Goal: Task Accomplishment & Management: Manage account settings

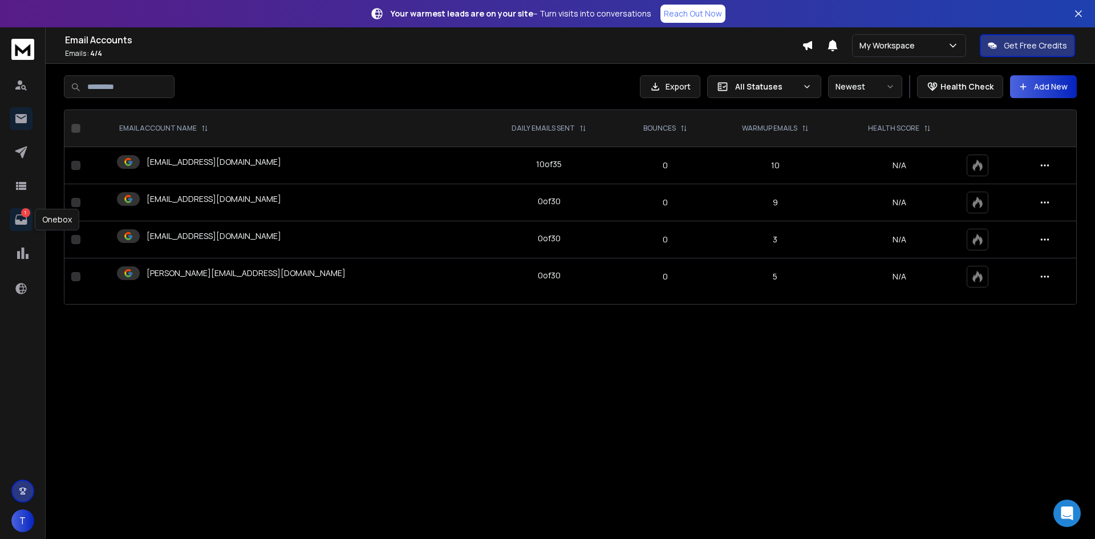
click at [22, 215] on p "1" at bounding box center [25, 212] width 9 height 9
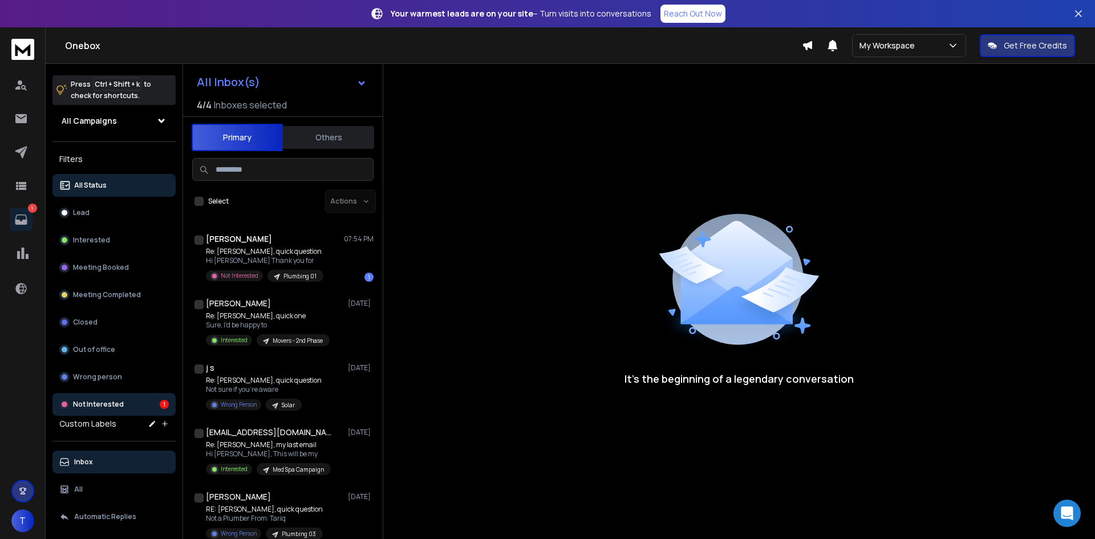
click at [90, 411] on button "Not Interested 1" at bounding box center [113, 404] width 123 height 23
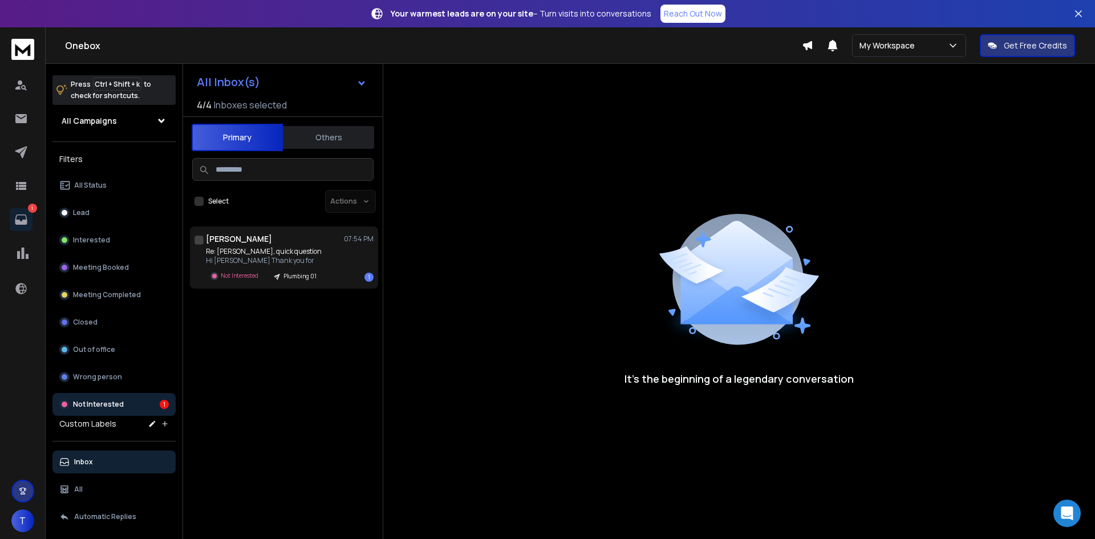
click at [330, 252] on div "Re: [PERSON_NAME], quick question Hi [PERSON_NAME] Thank you for Not Interested…" at bounding box center [290, 264] width 168 height 35
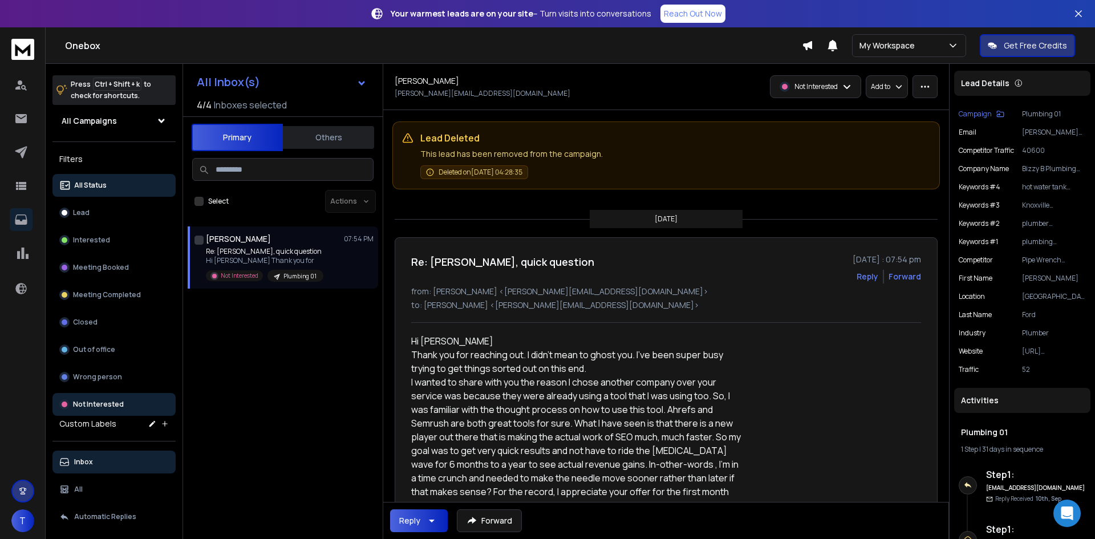
click at [112, 184] on button "All Status" at bounding box center [113, 185] width 123 height 23
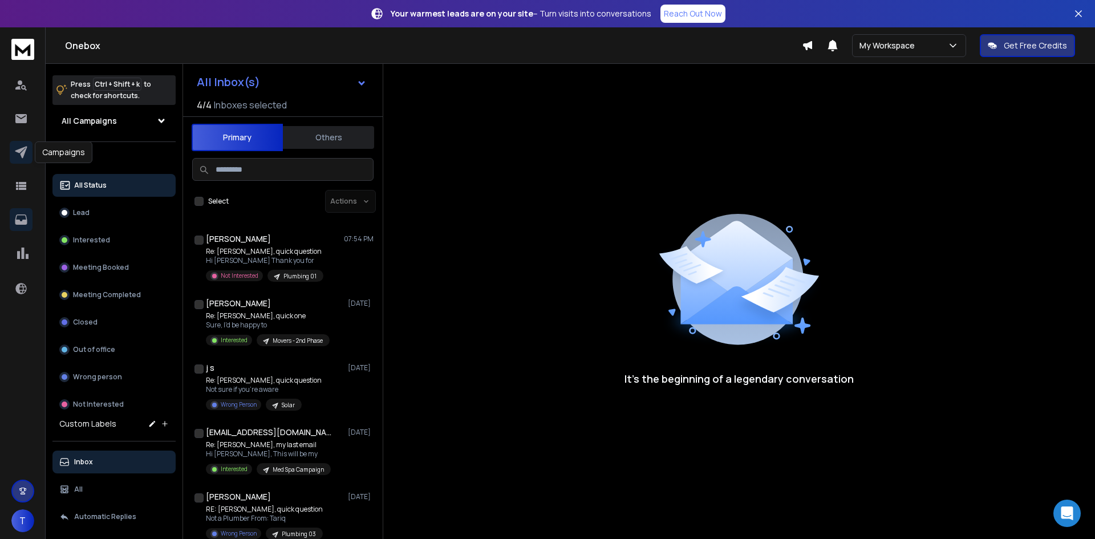
click at [15, 157] on icon at bounding box center [21, 152] width 14 height 14
